Goal: Task Accomplishment & Management: Complete application form

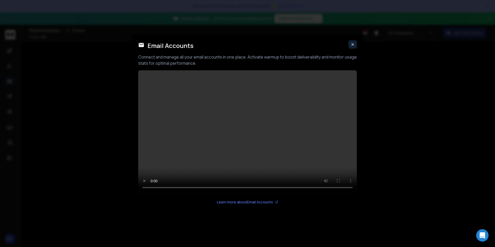
click at [354, 46] on button at bounding box center [352, 44] width 8 height 8
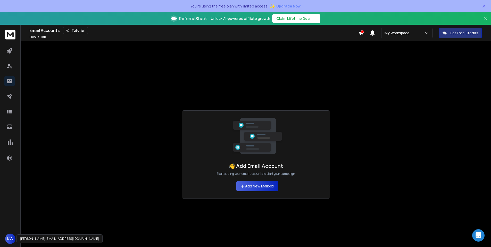
click at [10, 234] on span "KW" at bounding box center [10, 238] width 10 height 10
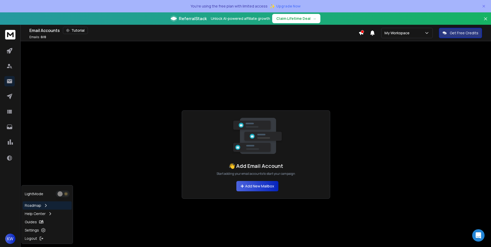
click at [254, 185] on button "Add New Mailbox" at bounding box center [257, 186] width 42 height 10
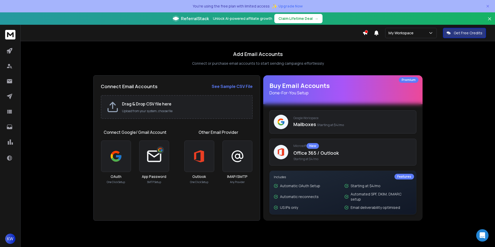
click at [167, 155] on div at bounding box center [154, 155] width 30 height 31
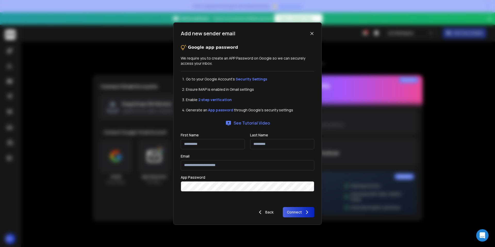
click at [208, 145] on input "text" at bounding box center [213, 144] width 64 height 10
type input "*****"
type input "*"
type input "*****"
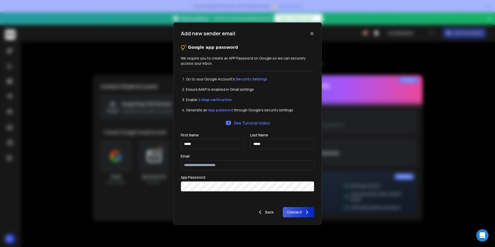
click at [207, 163] on input "email" at bounding box center [247, 165] width 133 height 10
paste input "**********"
type input "**********"
click at [299, 208] on button "Connect" at bounding box center [298, 212] width 31 height 10
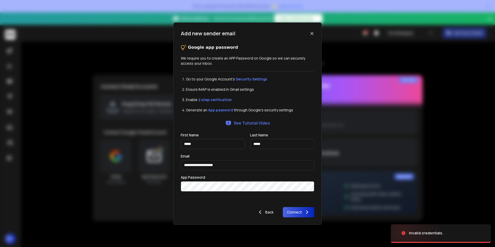
click at [313, 32] on icon at bounding box center [311, 33] width 5 height 5
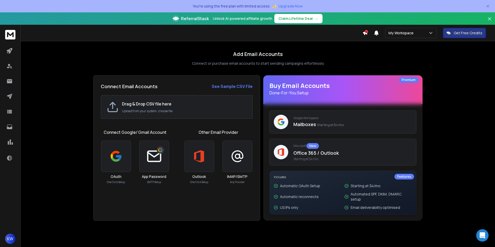
click at [240, 165] on div at bounding box center [237, 155] width 30 height 31
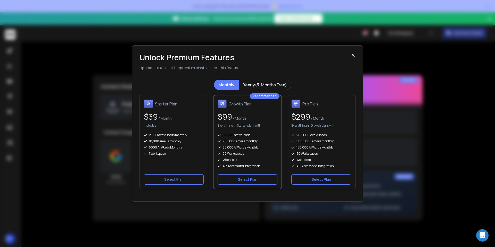
click at [251, 27] on div "Unlock Premium Features Upgrade to at least the premium plan to unlock this fea…" at bounding box center [247, 123] width 495 height 247
click at [351, 55] on icon at bounding box center [353, 55] width 5 height 5
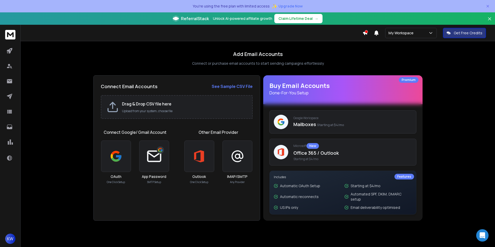
click at [144, 158] on div at bounding box center [154, 155] width 30 height 31
click at [247, 157] on div at bounding box center [237, 155] width 30 height 31
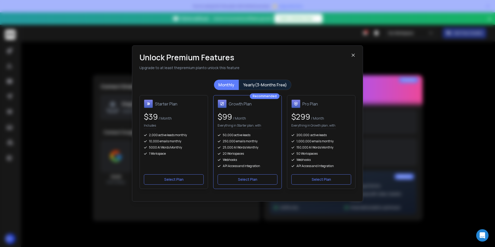
click at [255, 87] on button "Yearly(3-Months Free)" at bounding box center [265, 85] width 53 height 10
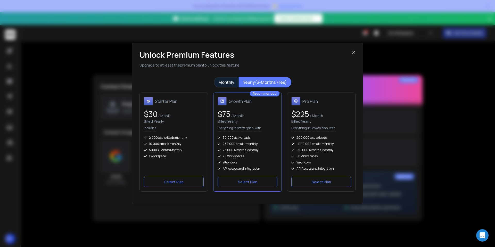
click at [226, 83] on button "Monthly" at bounding box center [226, 82] width 25 height 10
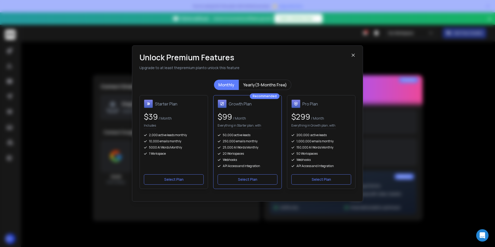
click at [354, 55] on icon at bounding box center [353, 55] width 5 height 5
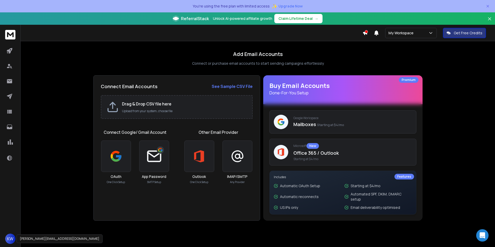
click at [11, 235] on span "KW" at bounding box center [10, 238] width 10 height 10
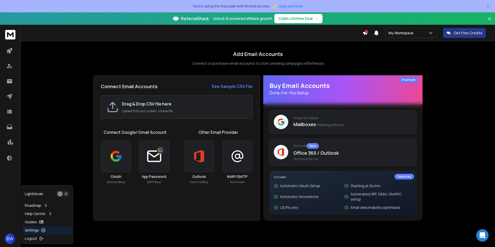
click at [35, 227] on p "Settings" at bounding box center [32, 229] width 14 height 5
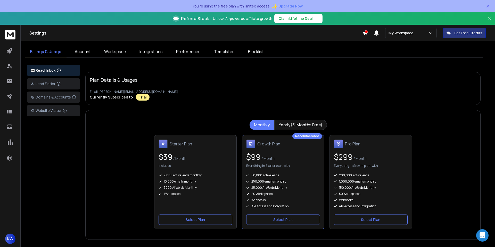
click at [81, 55] on link "Account" at bounding box center [83, 51] width 26 height 11
